Goal: Task Accomplishment & Management: Use online tool/utility

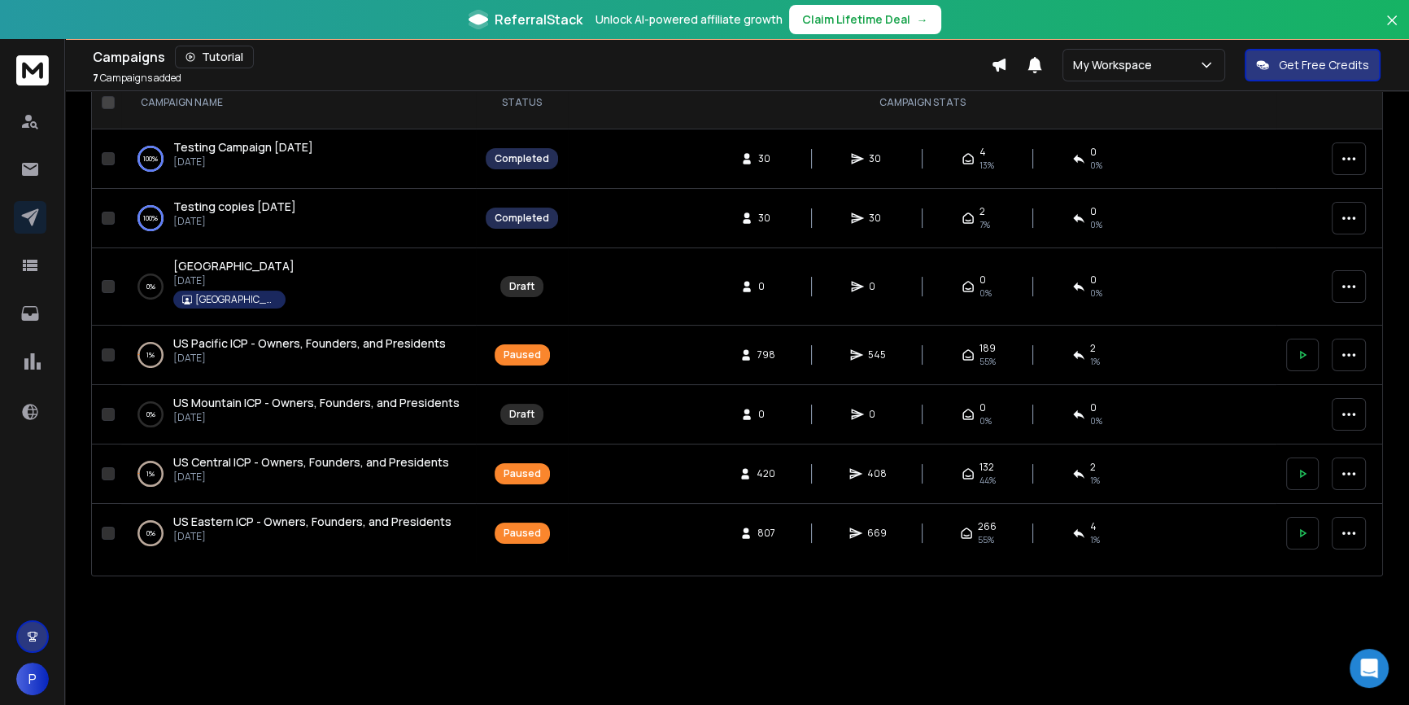
scroll to position [123, 0]
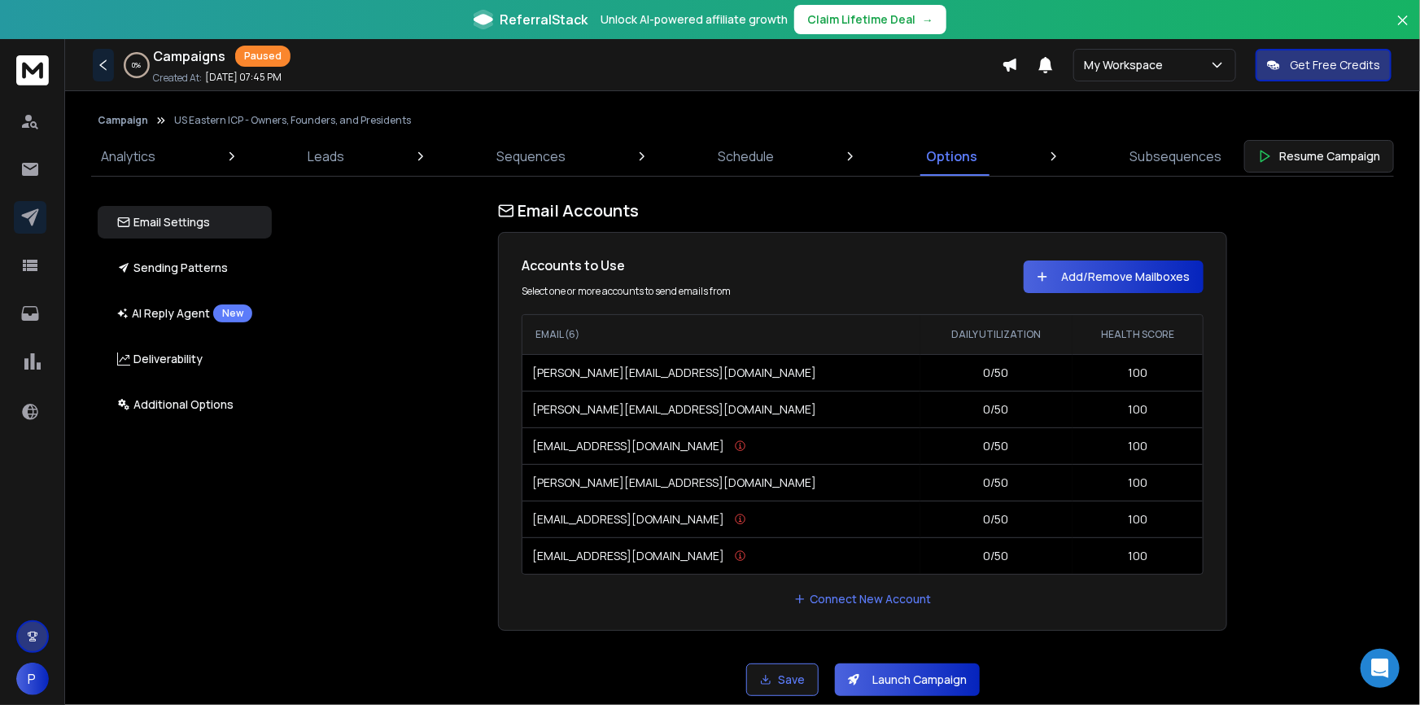
click at [106, 67] on icon at bounding box center [103, 65] width 15 height 15
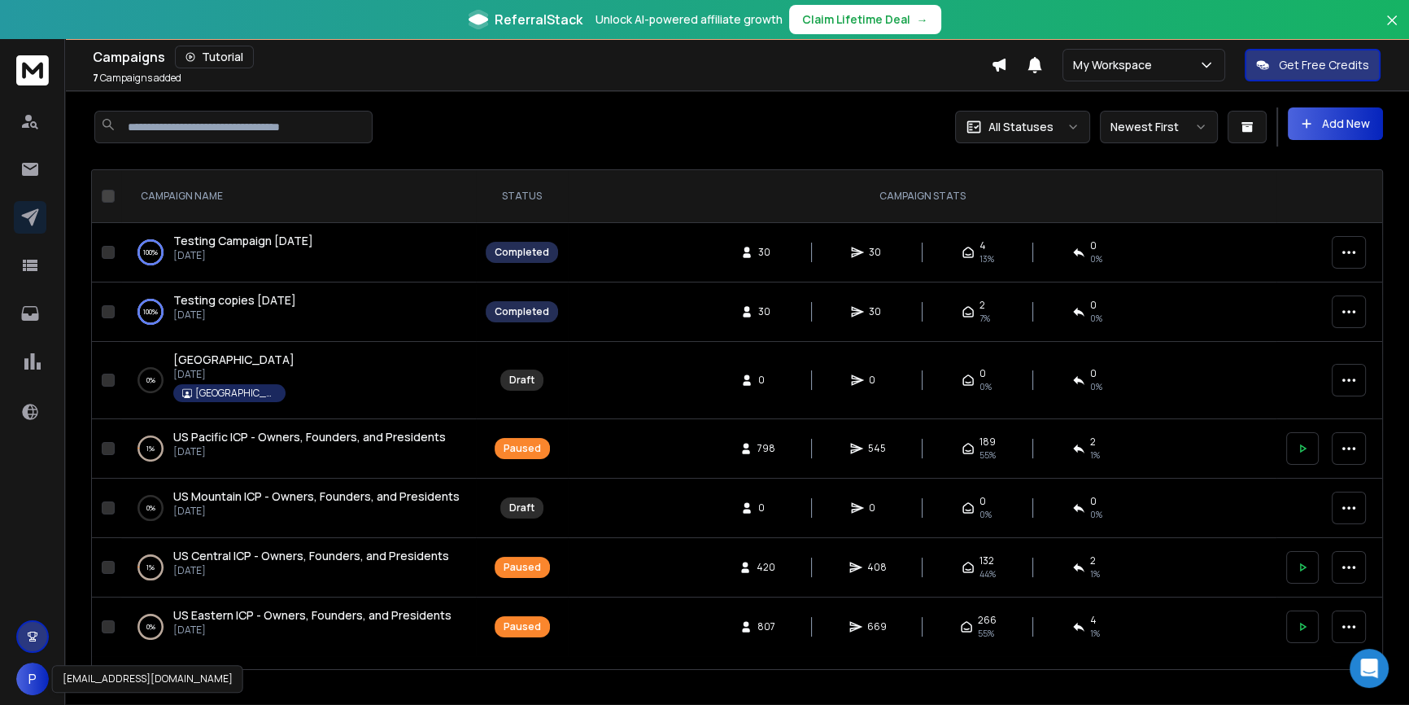
click at [30, 676] on span "P" at bounding box center [32, 678] width 33 height 33
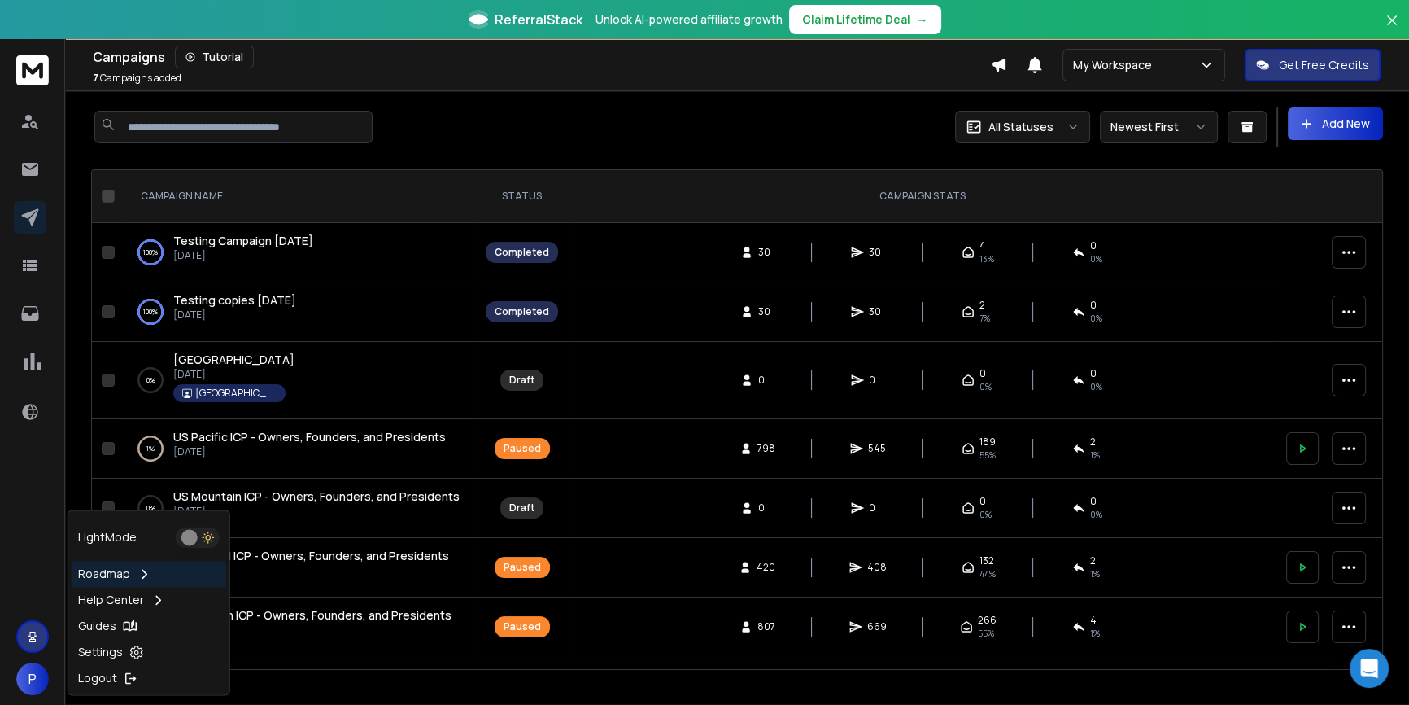
click at [30, 459] on div "P" at bounding box center [32, 375] width 65 height 672
